Goal: Task Accomplishment & Management: Complete application form

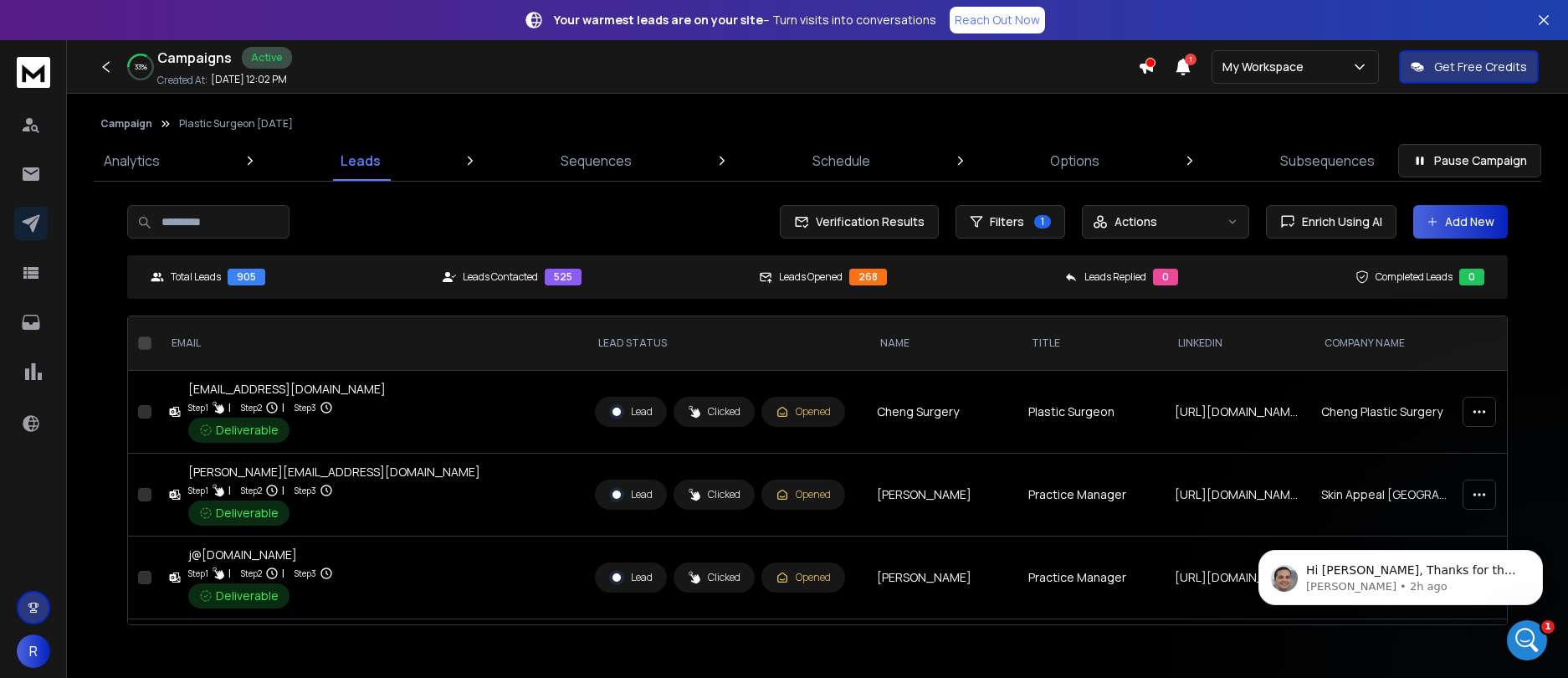
scroll to position [1588, 0]
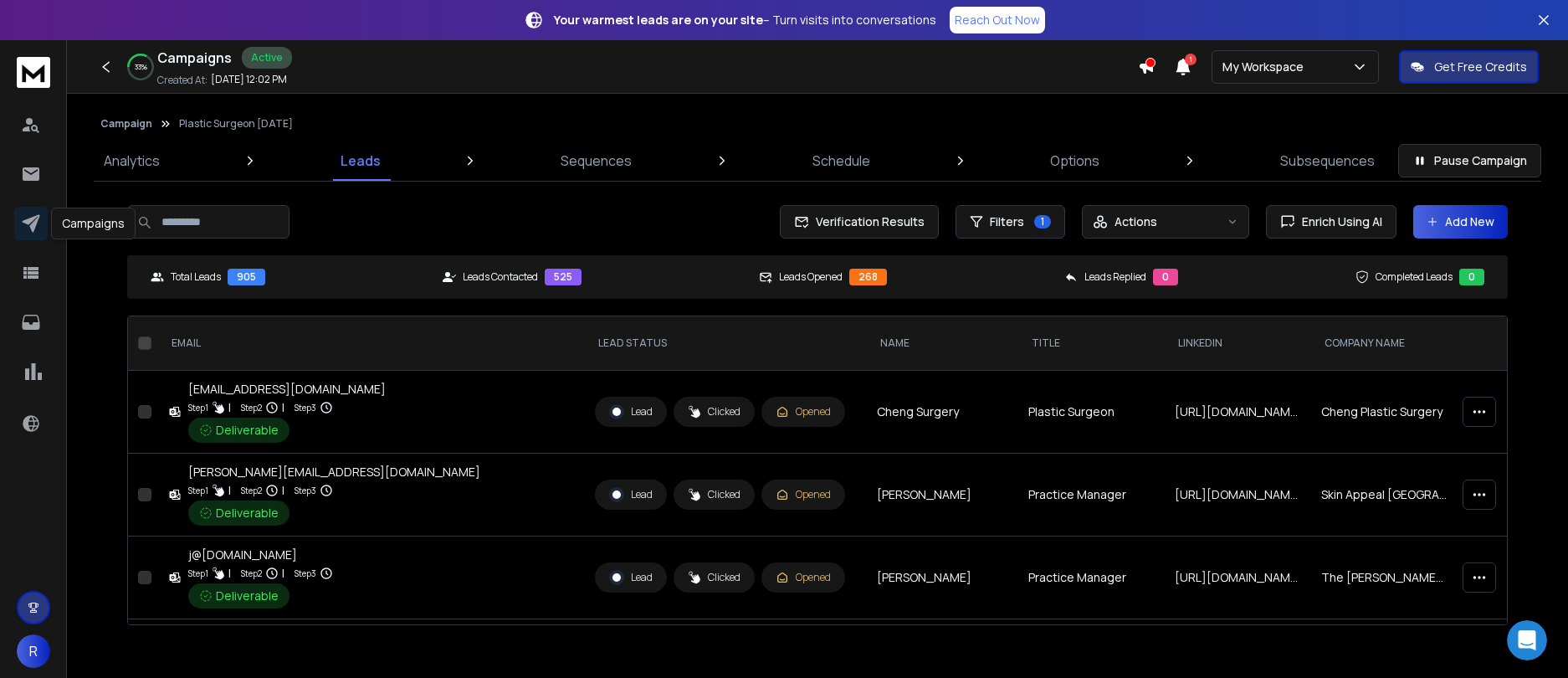
click at [38, 221] on icon at bounding box center [31, 224] width 20 height 20
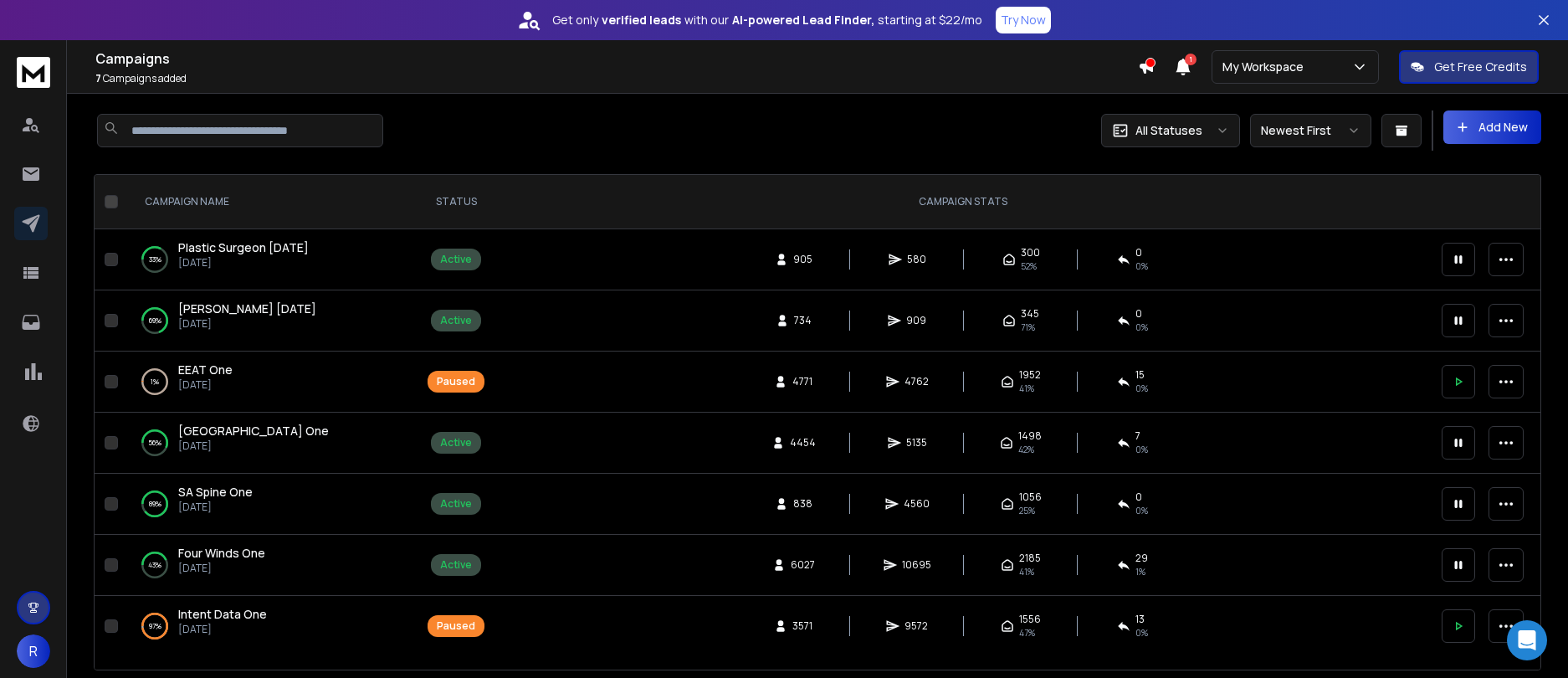
click at [1500, 131] on button "Add New" at bounding box center [1493, 128] width 98 height 34
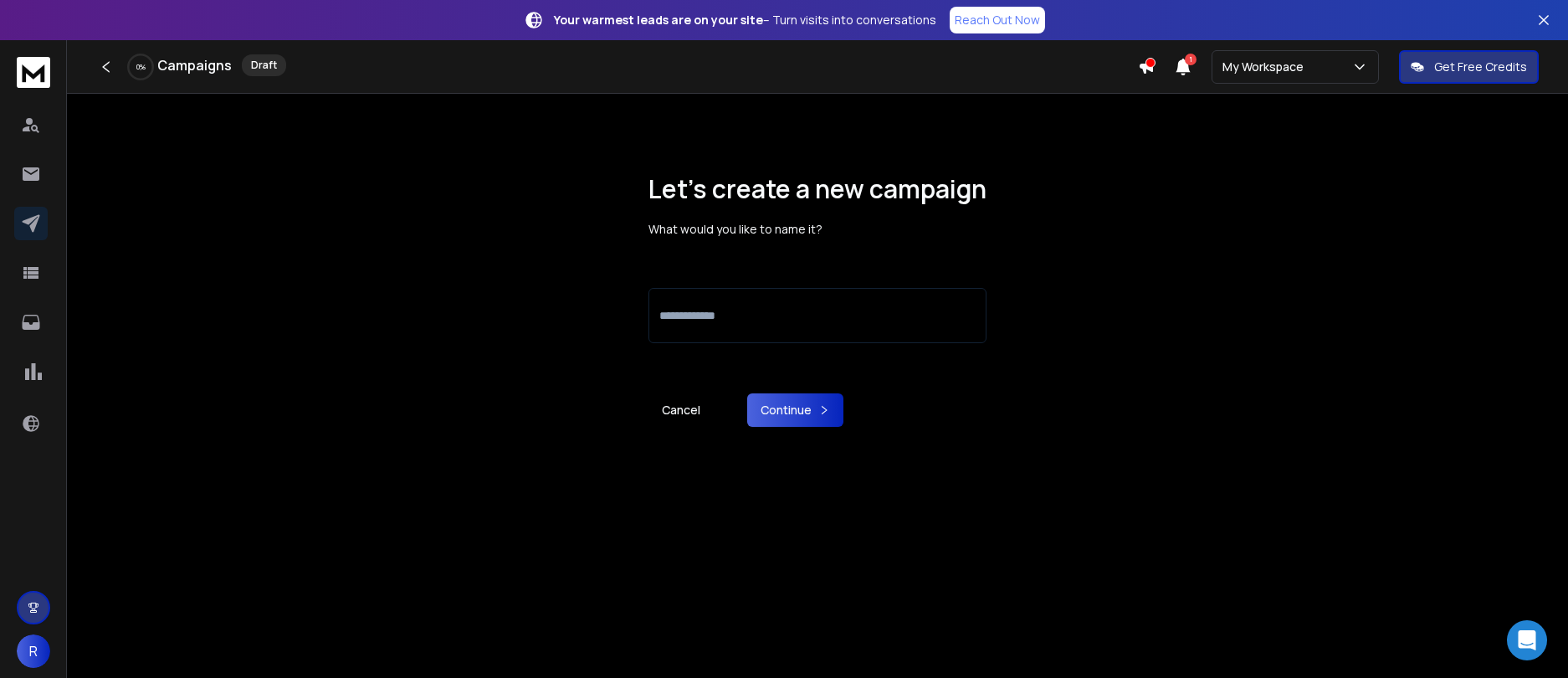
click at [757, 325] on input at bounding box center [818, 315] width 338 height 55
type input "**********"
click at [791, 407] on button "Continue" at bounding box center [796, 411] width 96 height 34
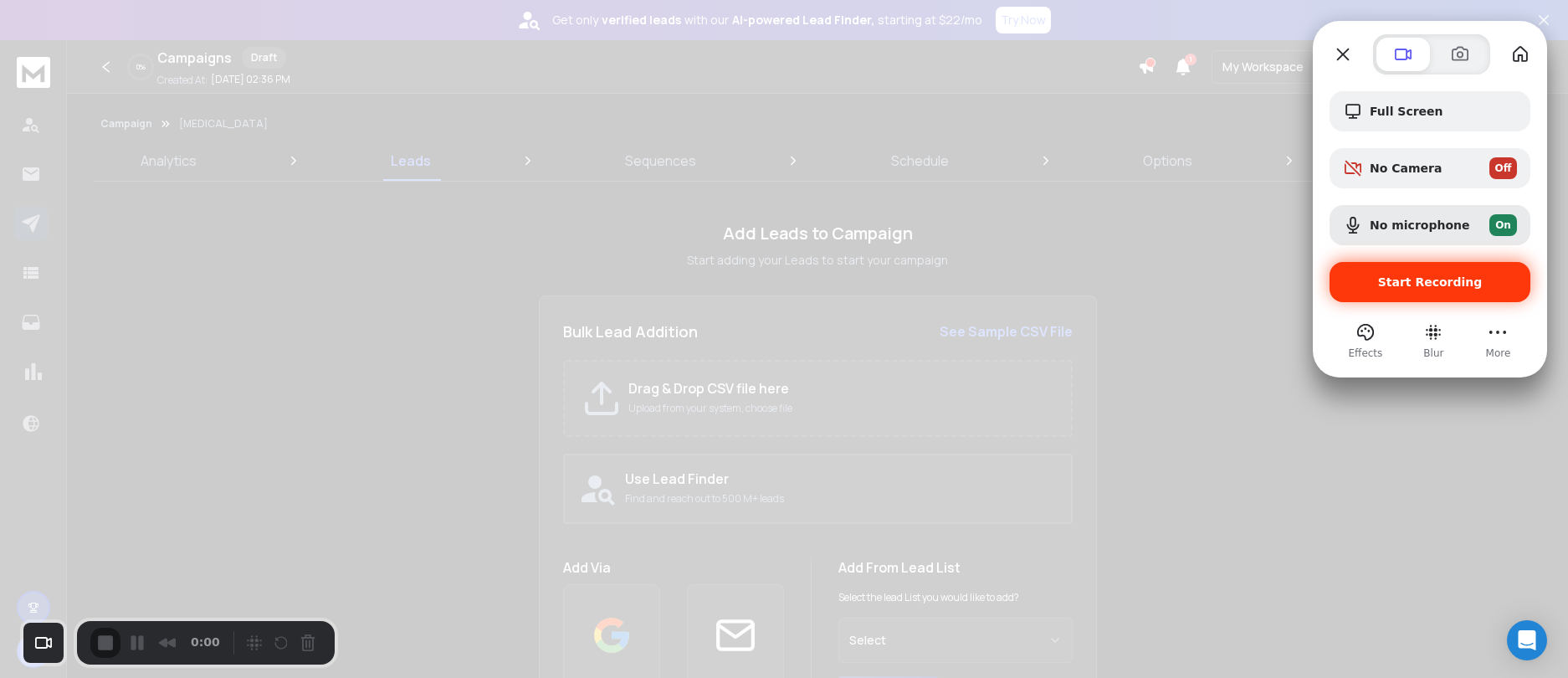
click at [1420, 283] on span "Start Recording" at bounding box center [1431, 282] width 105 height 14
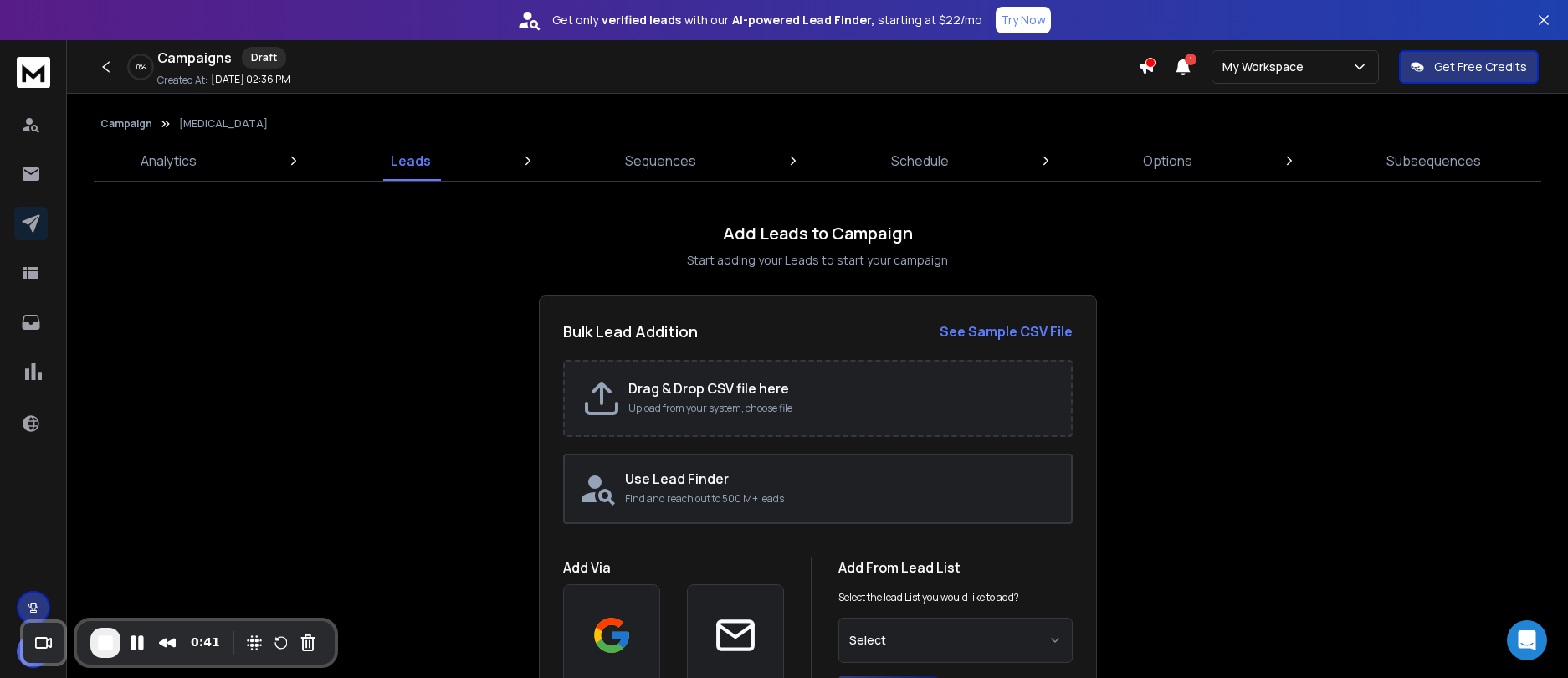
click at [695, 398] on h2 "Drag & Drop CSV file here" at bounding box center [841, 389] width 426 height 20
type input "**********"
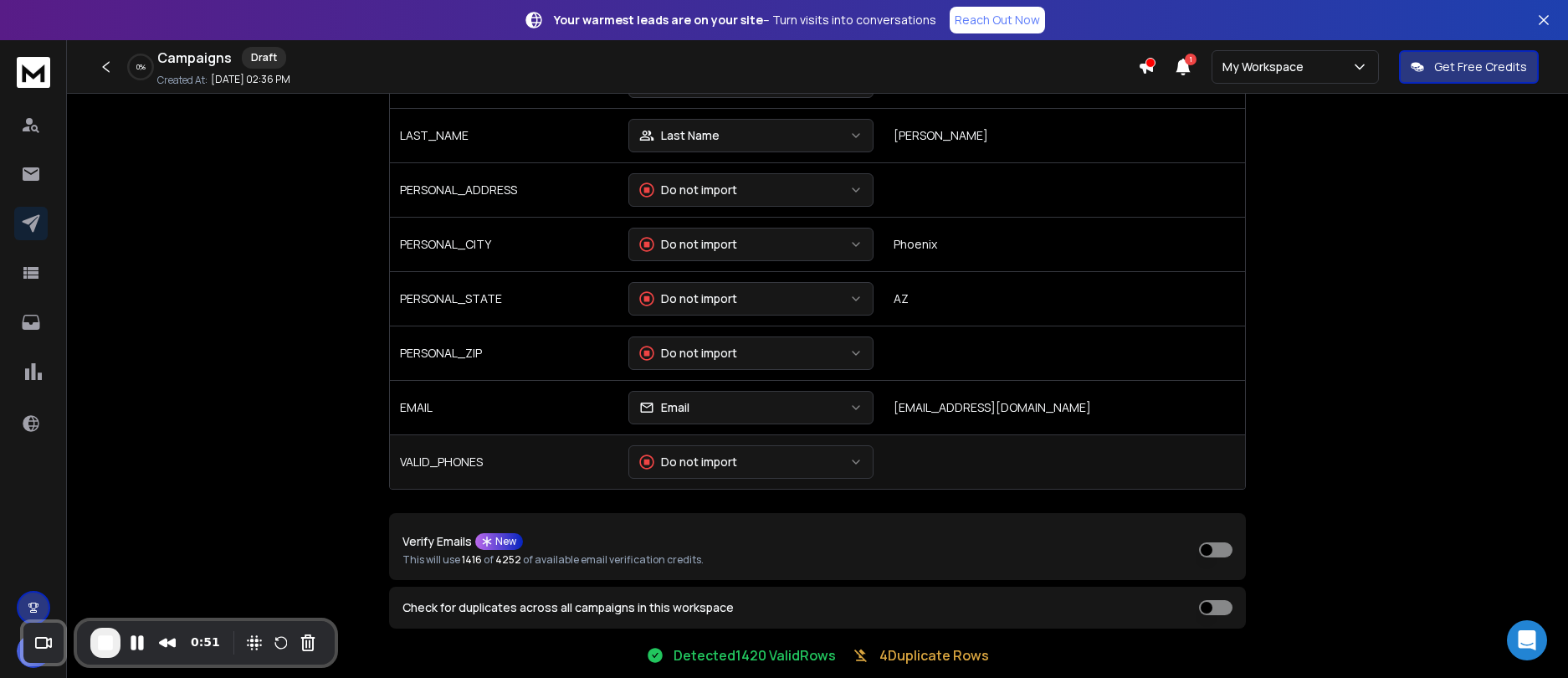
scroll to position [402, 0]
click at [764, 462] on button "Do not import" at bounding box center [751, 462] width 245 height 34
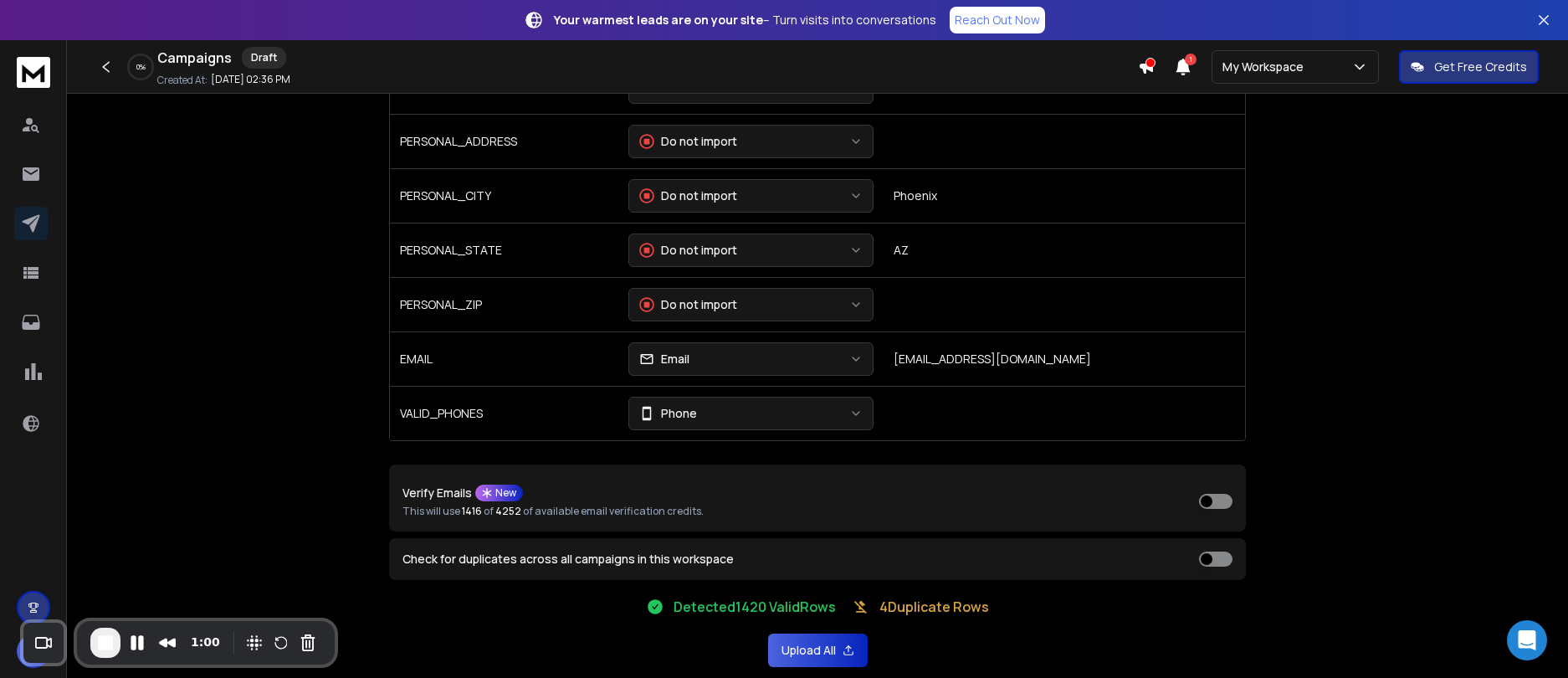
scroll to position [465, 0]
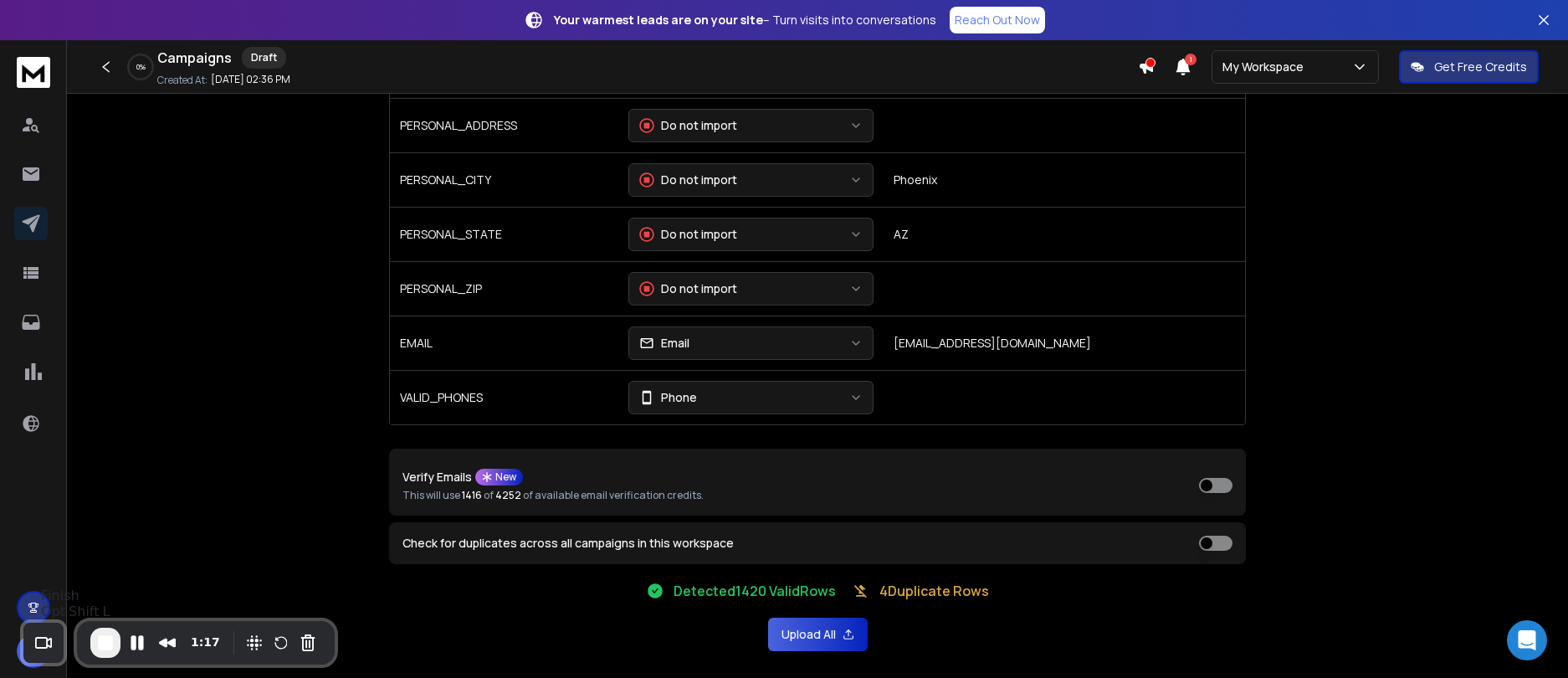
click at [106, 643] on span "End Recording" at bounding box center [106, 643] width 20 height 20
